Goal: Task Accomplishment & Management: Manage account settings

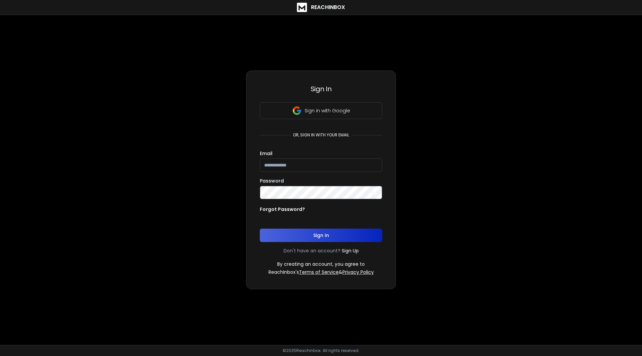
click at [330, 160] on input "email" at bounding box center [321, 164] width 122 height 13
paste input "**********"
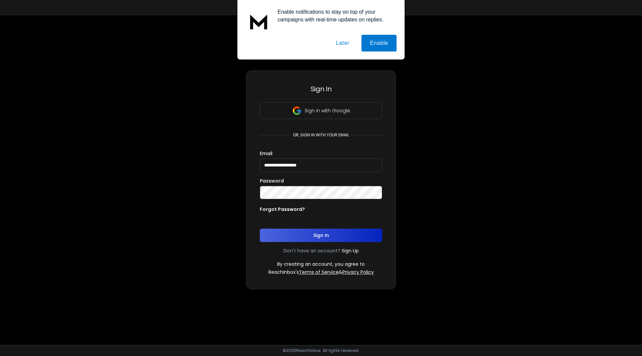
type input "**********"
click at [360, 231] on button "Sign In" at bounding box center [321, 235] width 122 height 13
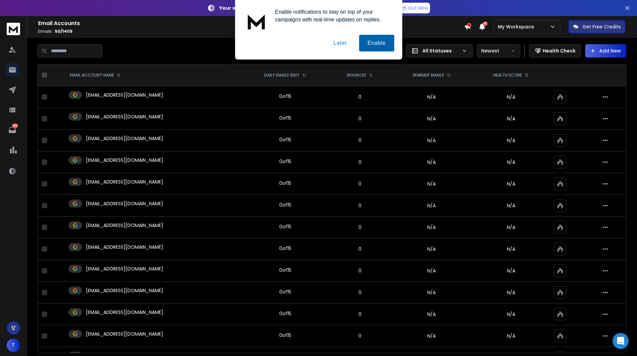
click at [371, 47] on button "Enable" at bounding box center [376, 43] width 35 height 17
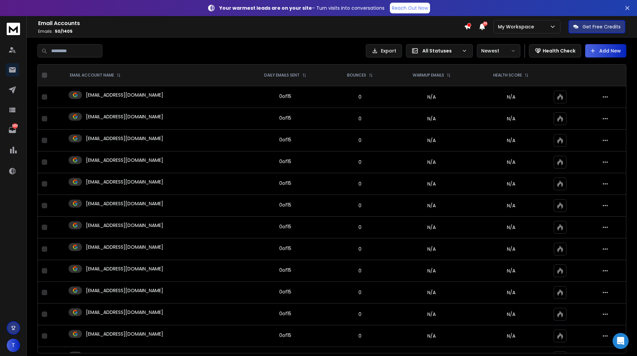
click at [595, 49] on icon at bounding box center [592, 50] width 5 height 5
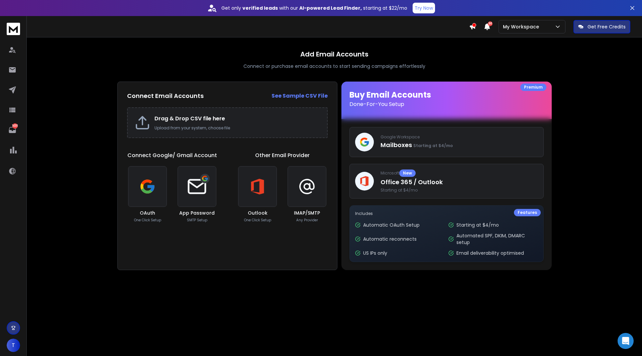
click at [166, 188] on div at bounding box center [147, 186] width 39 height 41
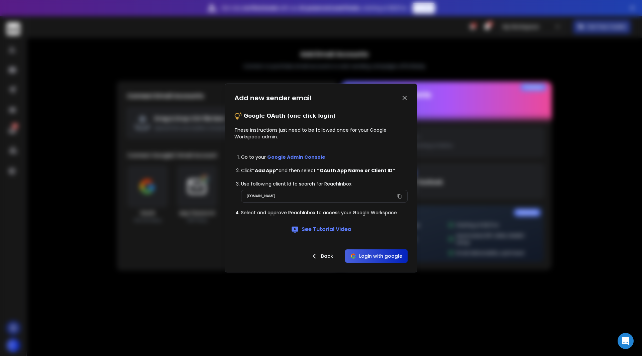
click at [374, 254] on button "Login with google" at bounding box center [376, 255] width 63 height 13
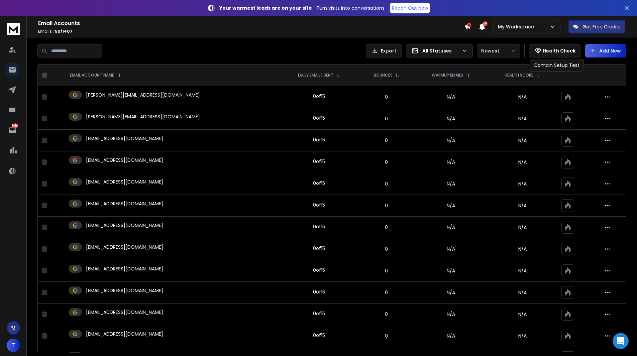
click at [604, 51] on button "Add New" at bounding box center [605, 50] width 41 height 13
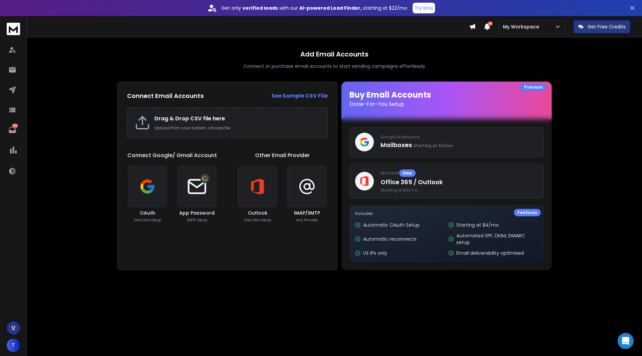
click at [145, 193] on icon at bounding box center [147, 186] width 17 height 20
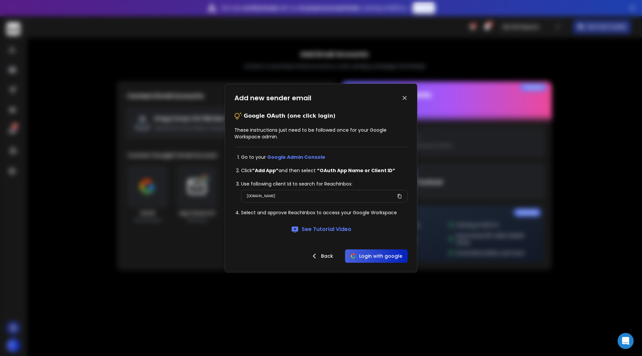
click at [369, 253] on button "Login with google" at bounding box center [376, 255] width 63 height 13
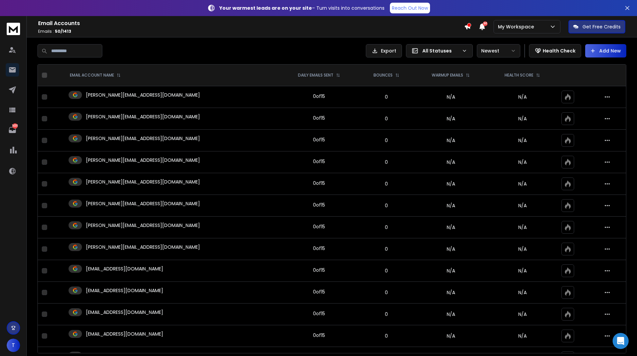
click at [597, 50] on button "Add New" at bounding box center [605, 50] width 41 height 13
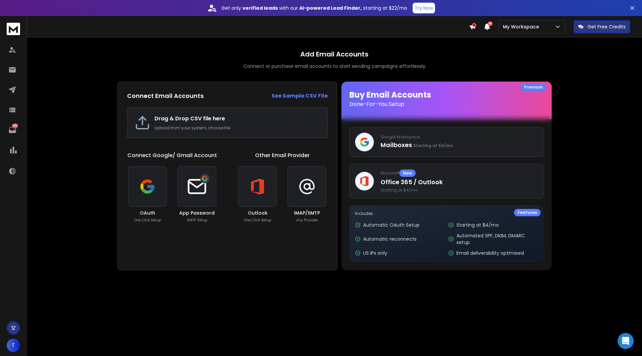
click at [152, 184] on icon at bounding box center [147, 186] width 17 height 20
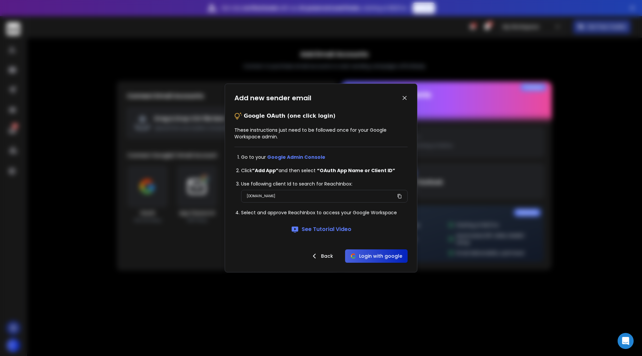
click at [367, 253] on button "Login with google" at bounding box center [376, 255] width 63 height 13
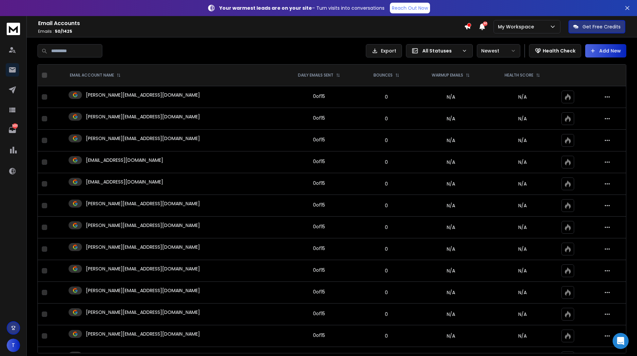
click at [601, 54] on button "Add New" at bounding box center [605, 50] width 41 height 13
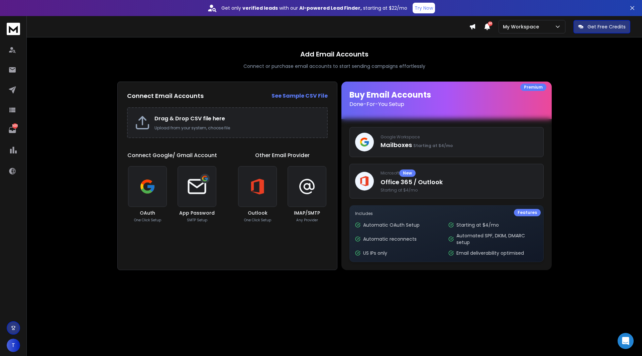
click at [138, 188] on div at bounding box center [147, 186] width 39 height 41
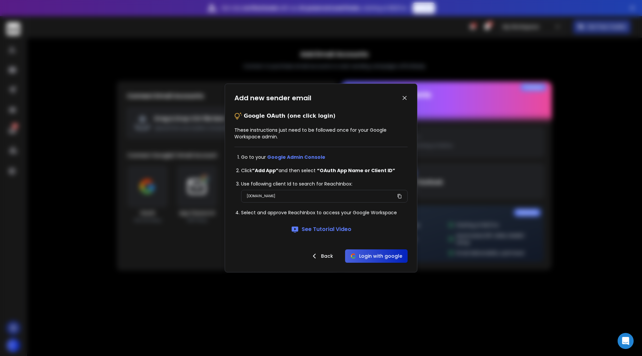
click at [373, 251] on button "Login with google" at bounding box center [376, 255] width 63 height 13
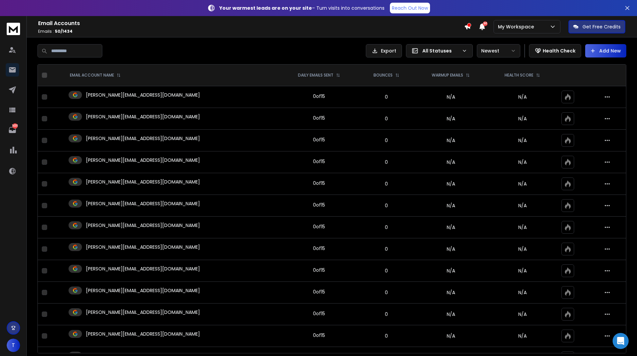
click at [619, 46] on button "Add New" at bounding box center [605, 50] width 41 height 13
click at [616, 50] on button "Add New" at bounding box center [605, 50] width 41 height 13
click at [612, 48] on button "Add New" at bounding box center [605, 50] width 41 height 13
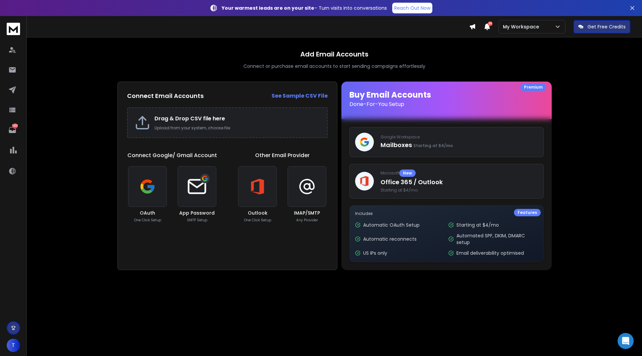
click at [138, 190] on div at bounding box center [147, 186] width 39 height 41
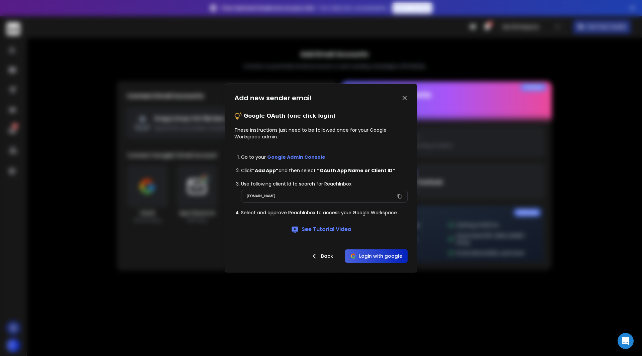
click at [383, 252] on button "Login with google" at bounding box center [376, 255] width 63 height 13
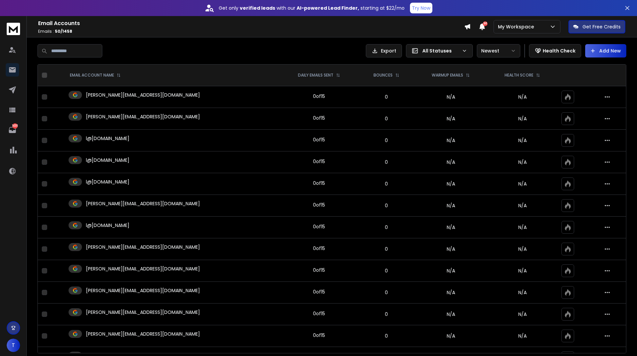
click at [595, 51] on icon at bounding box center [592, 50] width 5 height 5
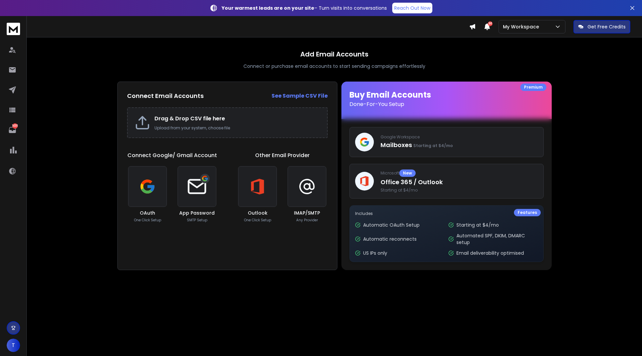
click at [134, 189] on div at bounding box center [147, 186] width 39 height 41
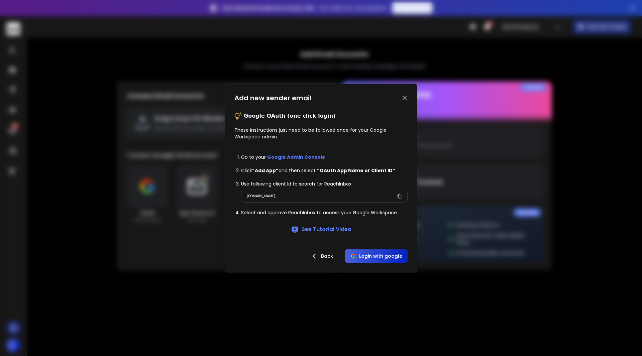
click at [363, 254] on button "Login with google" at bounding box center [376, 255] width 63 height 13
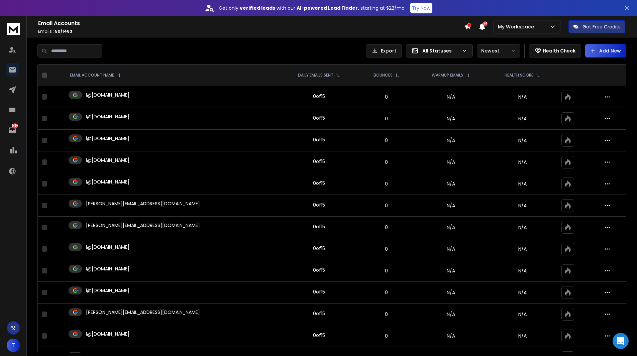
drag, startPoint x: 599, startPoint y: 54, endPoint x: 590, endPoint y: 62, distance: 11.6
click at [599, 54] on button "Add New" at bounding box center [605, 50] width 41 height 13
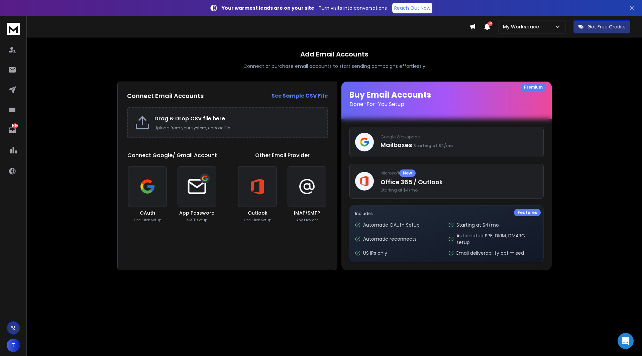
click at [150, 190] on icon at bounding box center [147, 186] width 17 height 20
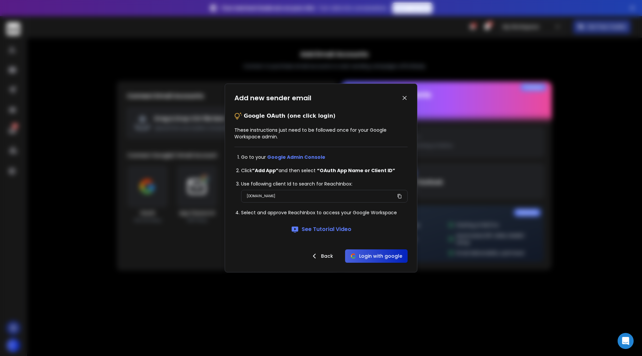
click at [380, 258] on button "Login with google" at bounding box center [376, 255] width 63 height 13
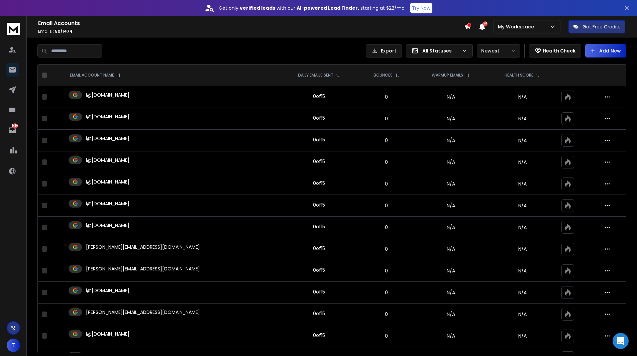
click at [593, 54] on button "Add New" at bounding box center [605, 50] width 41 height 13
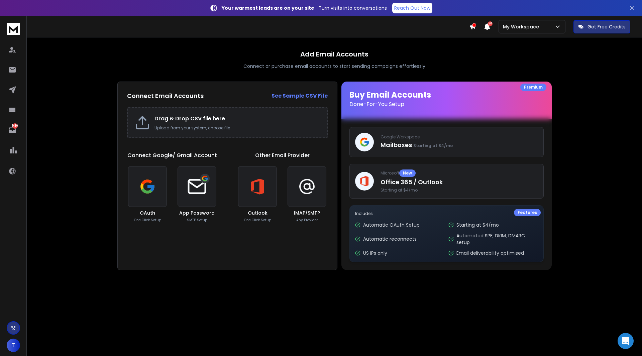
click at [146, 163] on div "Connect Google/ Gmail Account OAuth One Click Setup App Password SMTP Setup" at bounding box center [172, 186] width 91 height 71
click at [149, 171] on div at bounding box center [147, 186] width 39 height 41
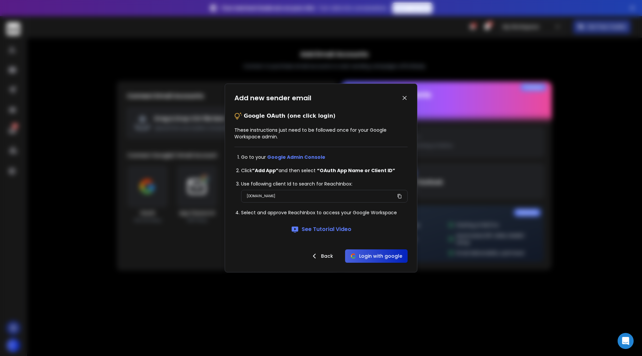
click at [389, 259] on button "Login with google" at bounding box center [376, 255] width 63 height 13
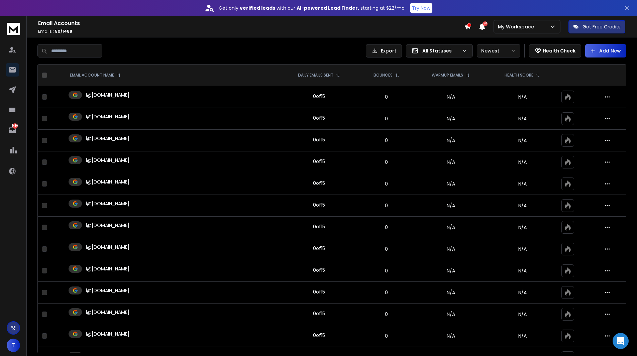
click at [604, 53] on button "Add New" at bounding box center [605, 50] width 41 height 13
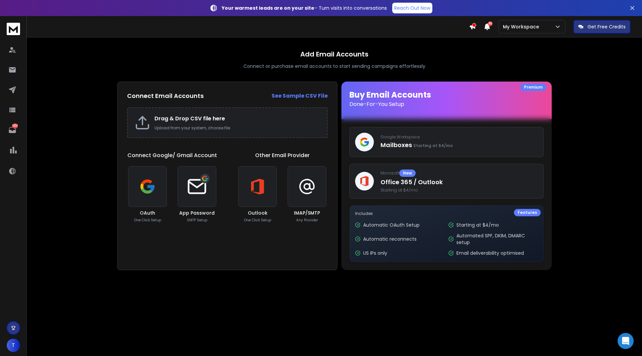
click at [152, 184] on icon at bounding box center [147, 186] width 17 height 20
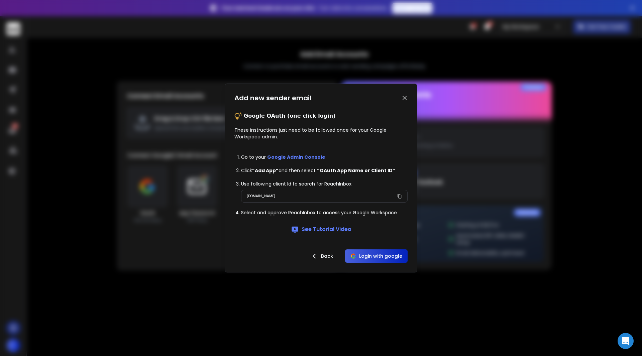
click at [391, 259] on button "Login with google" at bounding box center [376, 255] width 63 height 13
